Goal: Task Accomplishment & Management: Manage account settings

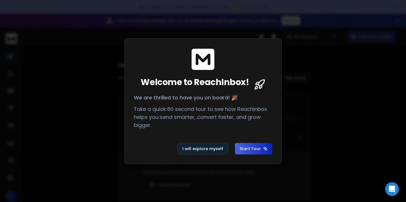
click at [206, 152] on button "I will explore myself" at bounding box center [203, 148] width 51 height 11
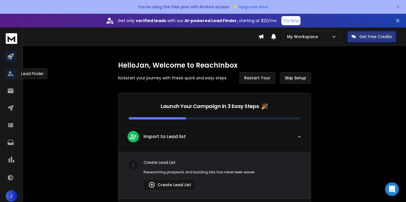
click at [12, 74] on icon at bounding box center [10, 73] width 7 height 7
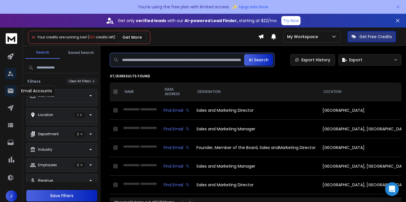
click at [12, 86] on link at bounding box center [10, 90] width 11 height 11
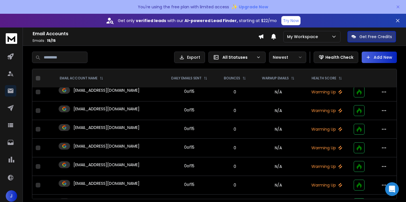
scroll to position [172, 0]
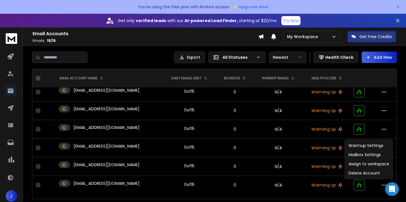
click at [384, 183] on icon at bounding box center [384, 184] width 5 height 5
click at [372, 144] on div "Warmup Settings" at bounding box center [368, 145] width 45 height 9
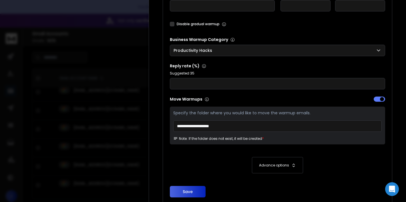
scroll to position [0, 0]
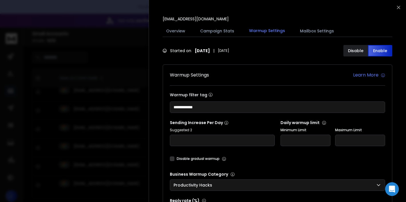
click at [180, 29] on button "Overview" at bounding box center [176, 31] width 26 height 13
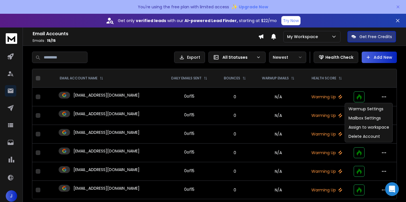
click at [383, 99] on icon at bounding box center [384, 96] width 5 height 5
click at [364, 108] on div "Warmup Settings" at bounding box center [368, 108] width 45 height 9
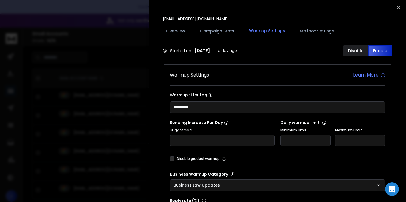
click at [178, 33] on button "Overview" at bounding box center [176, 31] width 26 height 13
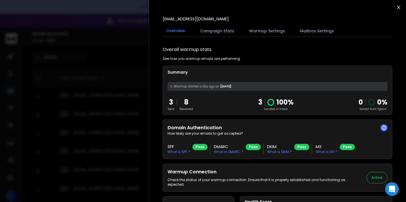
click at [399, 7] on icon "button" at bounding box center [399, 8] width 6 height 6
